Goal: Check status: Verify the current state of an ongoing process or item

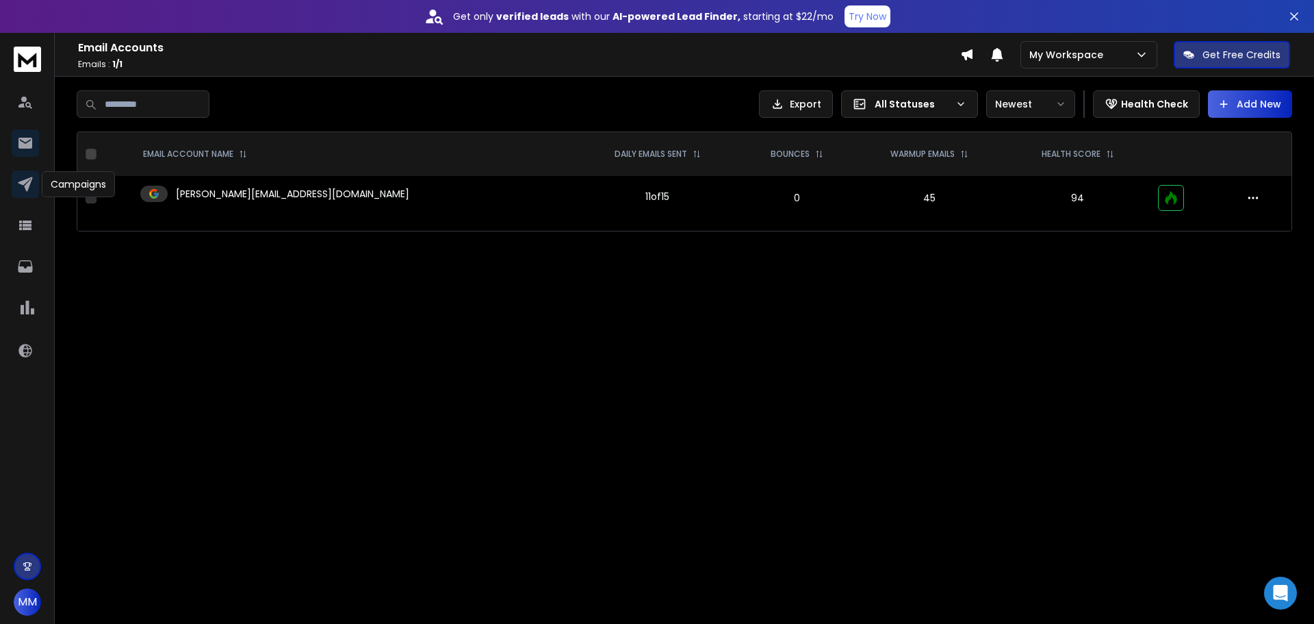
click at [18, 183] on icon at bounding box center [25, 184] width 16 height 16
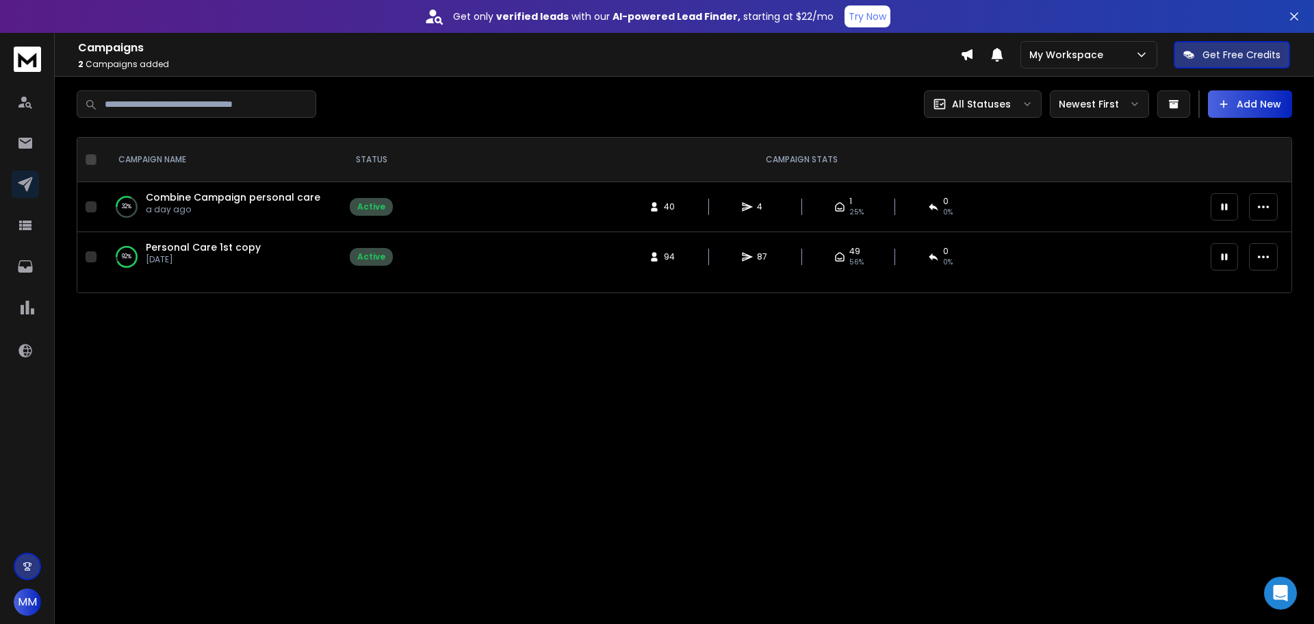
click at [235, 201] on span "Combine Campaign personal care" at bounding box center [233, 197] width 175 height 14
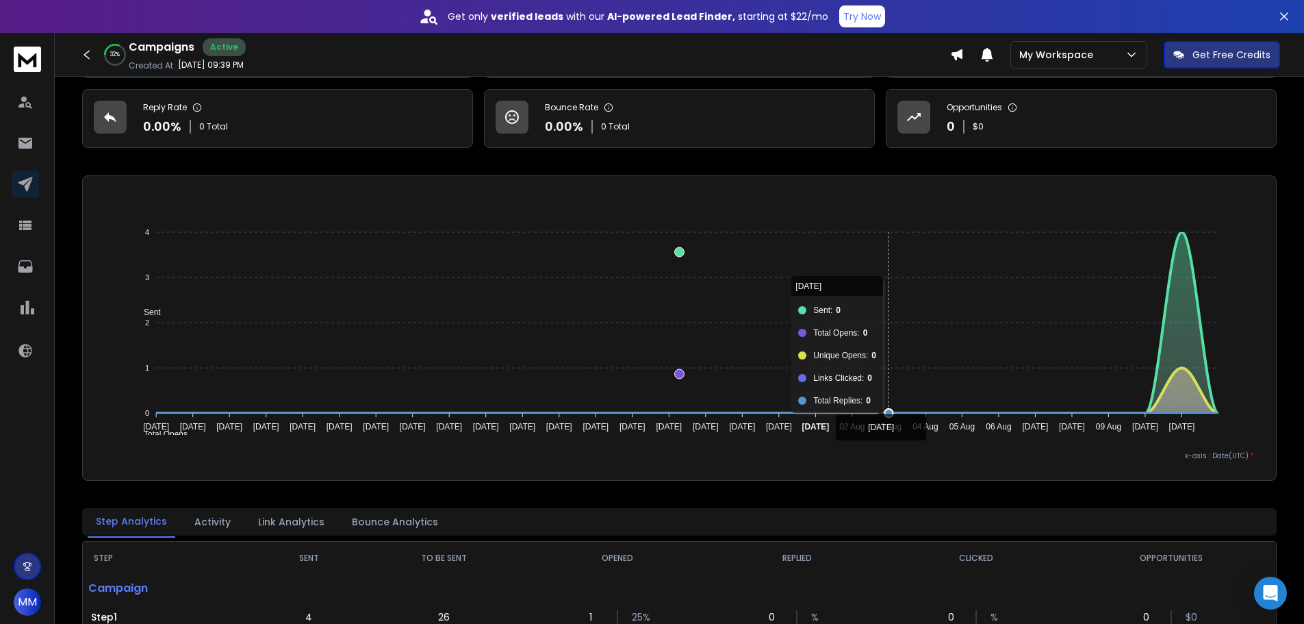
scroll to position [264, 0]
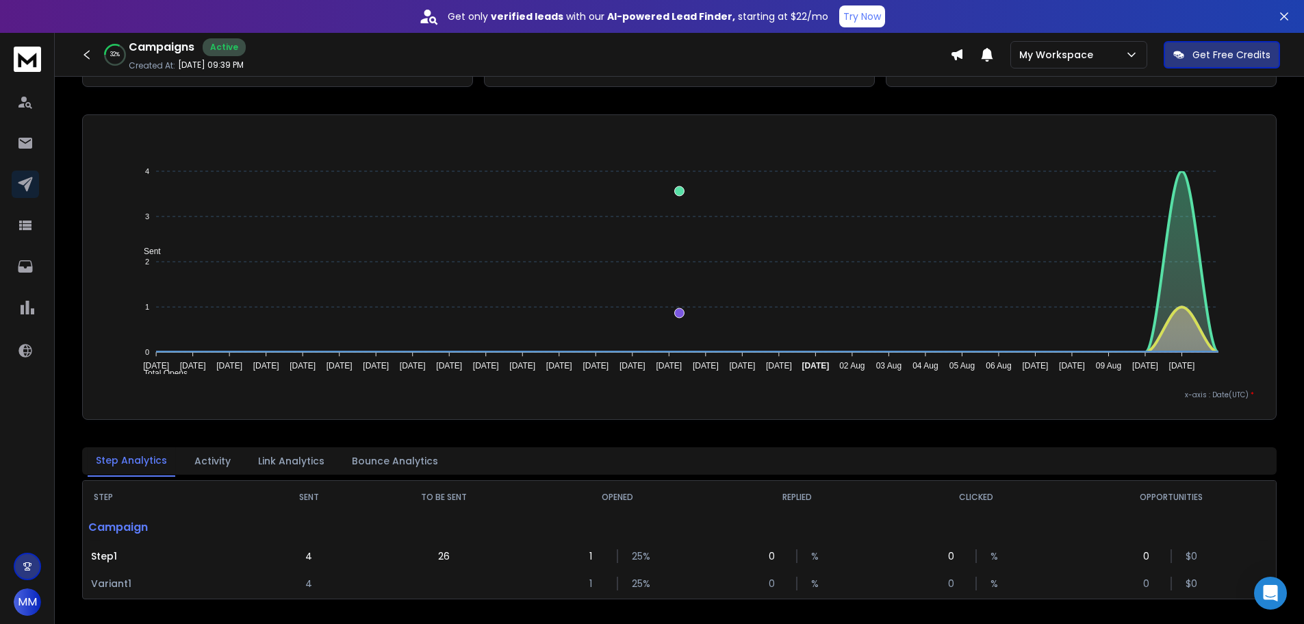
click at [216, 456] on button "Activity" at bounding box center [212, 461] width 53 height 30
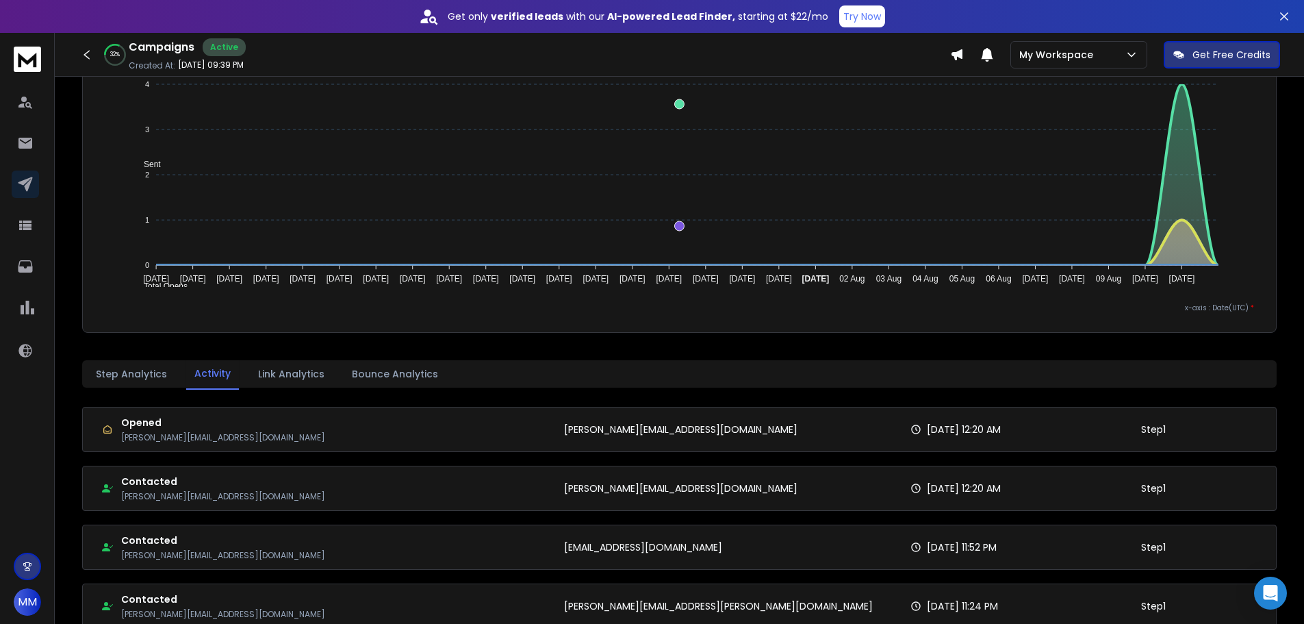
scroll to position [453, 0]
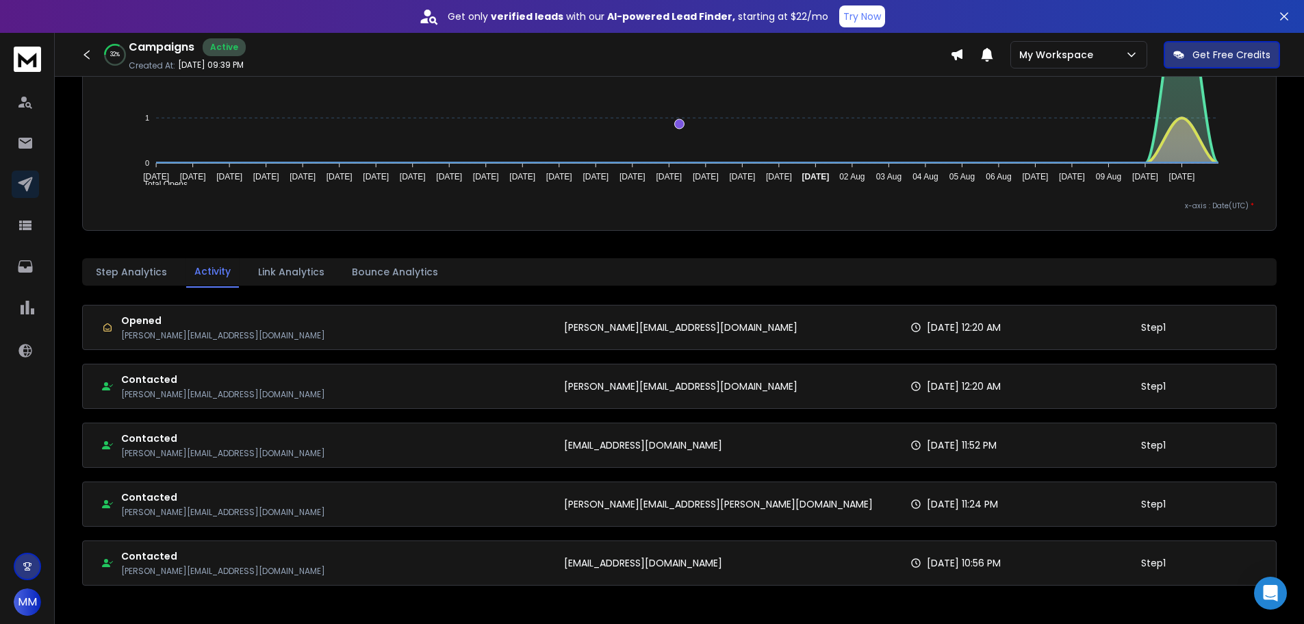
click at [210, 333] on p "[PERSON_NAME][EMAIL_ADDRESS][DOMAIN_NAME]" at bounding box center [223, 335] width 204 height 11
click at [625, 318] on div "Opened [PERSON_NAME][EMAIL_ADDRESS][DOMAIN_NAME] [PERSON_NAME][EMAIL_ADDRESS][D…" at bounding box center [679, 327] width 1194 height 45
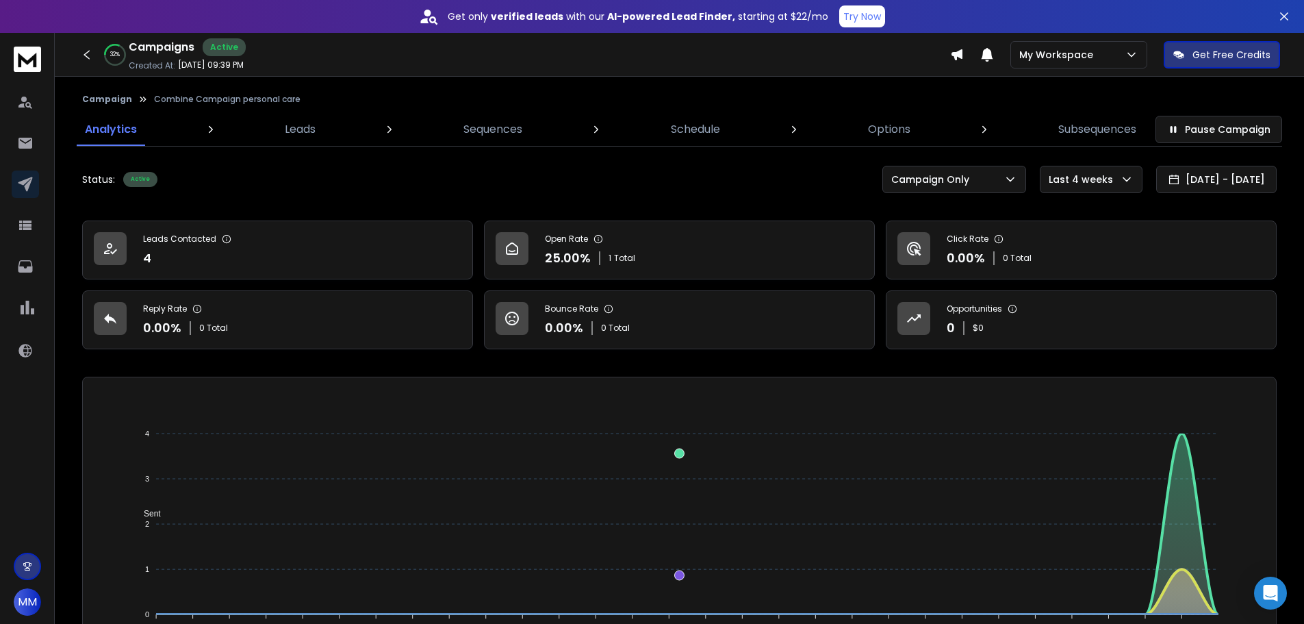
scroll to position [0, 0]
click at [560, 259] on p "25.00 %" at bounding box center [568, 260] width 46 height 19
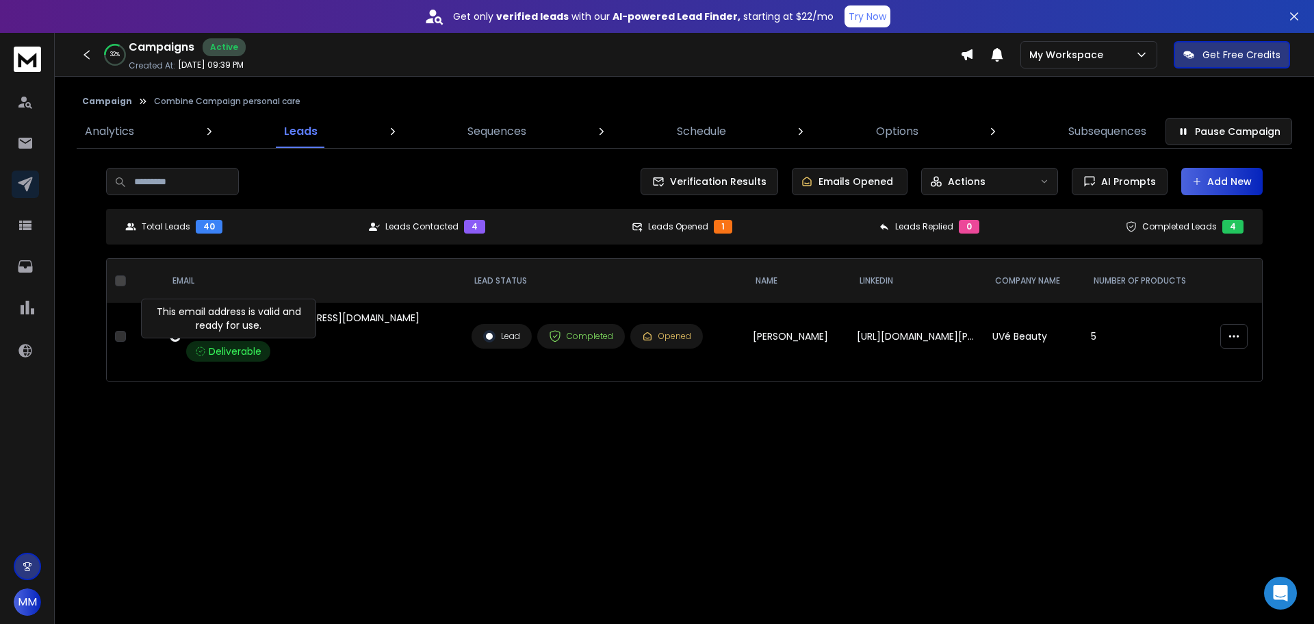
click at [253, 352] on span "Deliverable" at bounding box center [235, 351] width 53 height 14
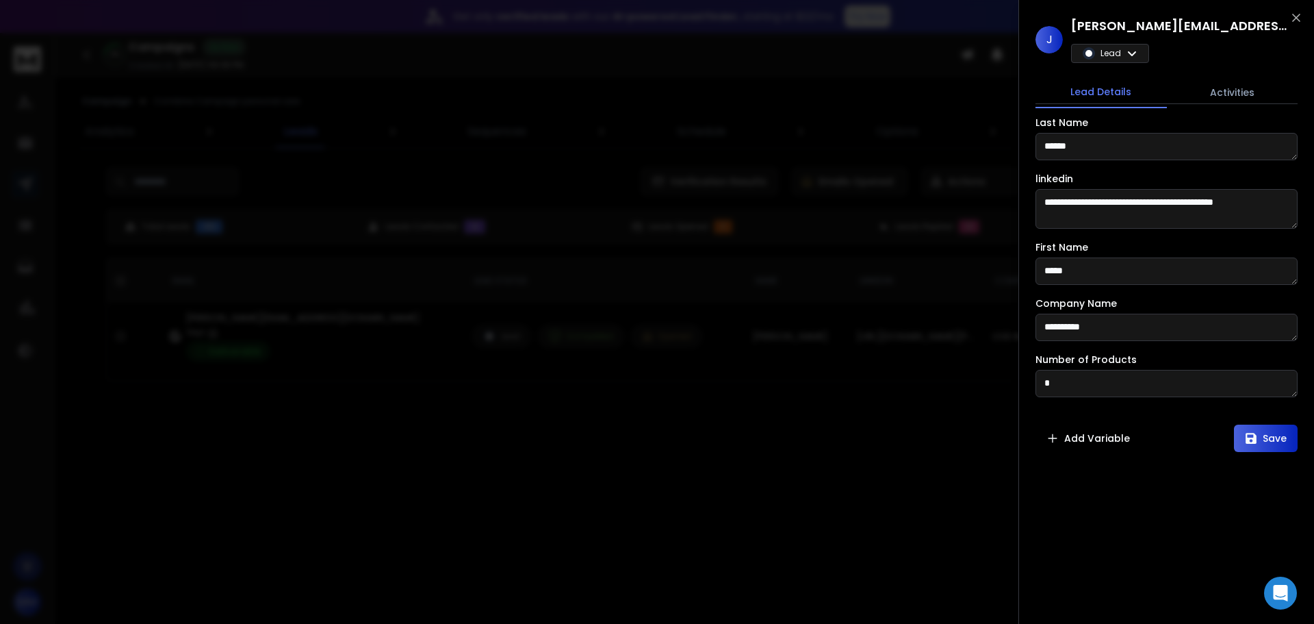
click at [1235, 90] on button "Activities" at bounding box center [1232, 92] width 131 height 30
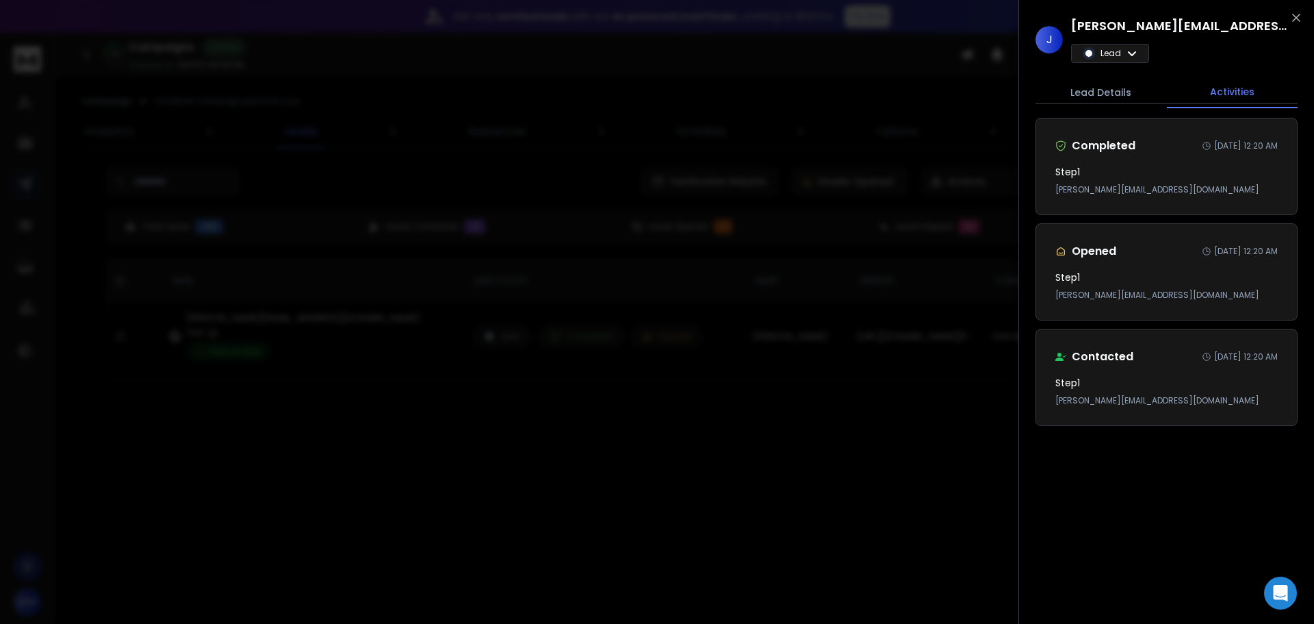
click at [742, 456] on div at bounding box center [657, 312] width 1314 height 624
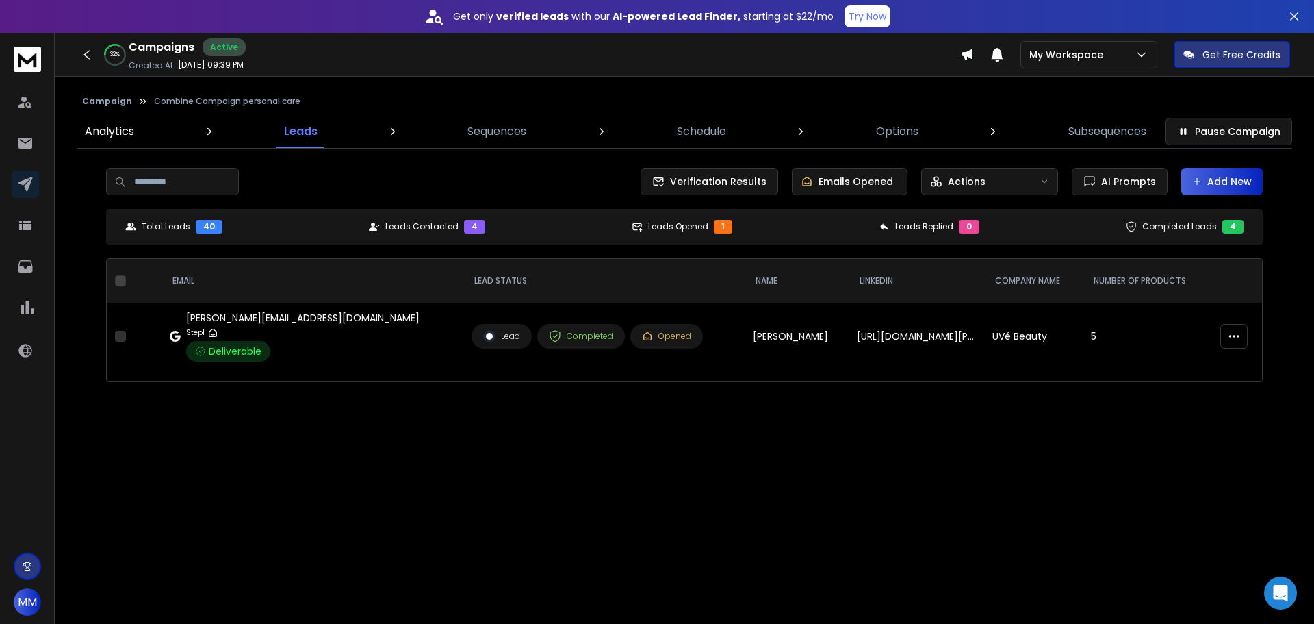
click at [104, 129] on p "Analytics" at bounding box center [109, 131] width 49 height 16
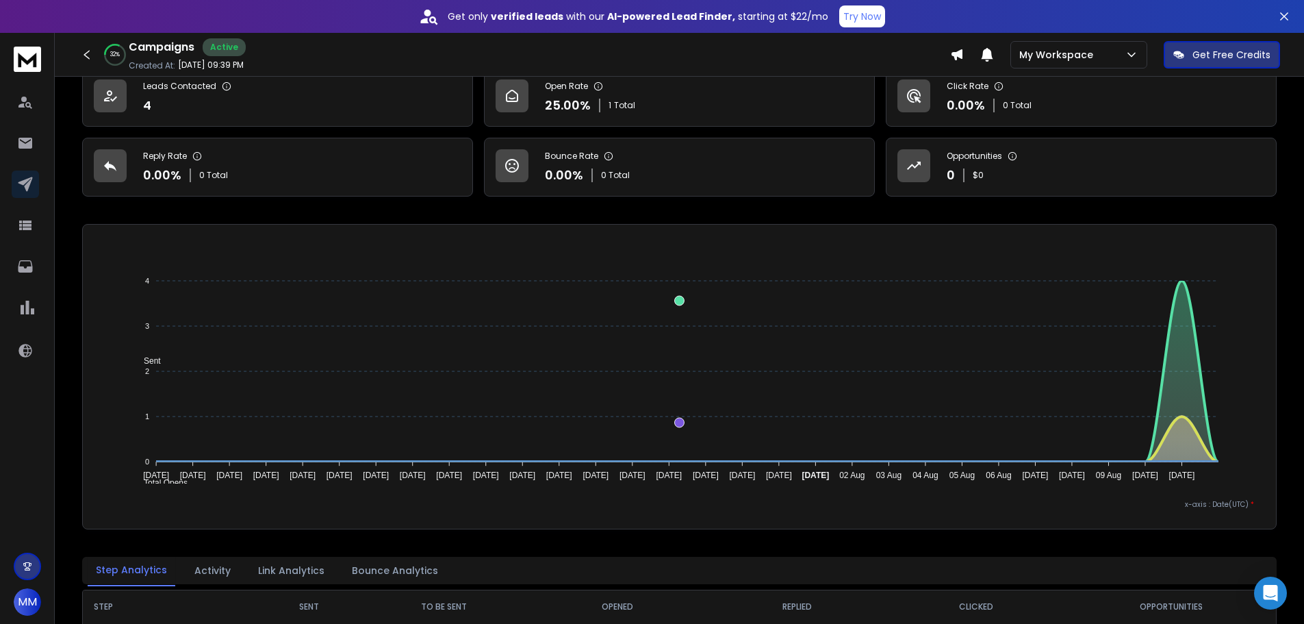
scroll to position [264, 0]
